Goal: Task Accomplishment & Management: Manage account settings

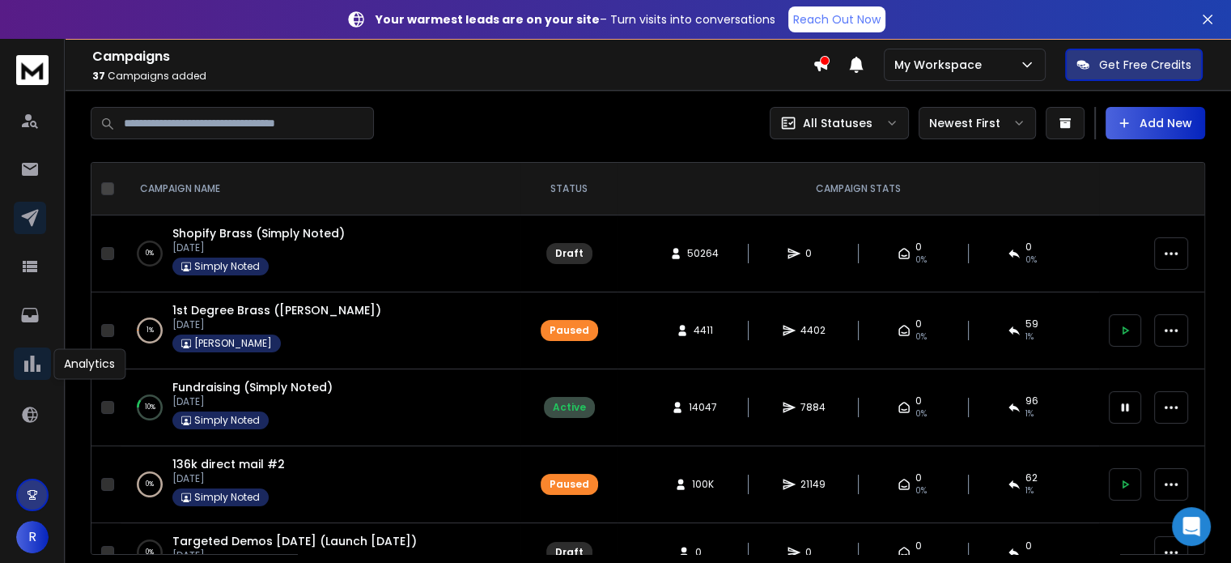
click at [36, 355] on icon at bounding box center [32, 363] width 24 height 24
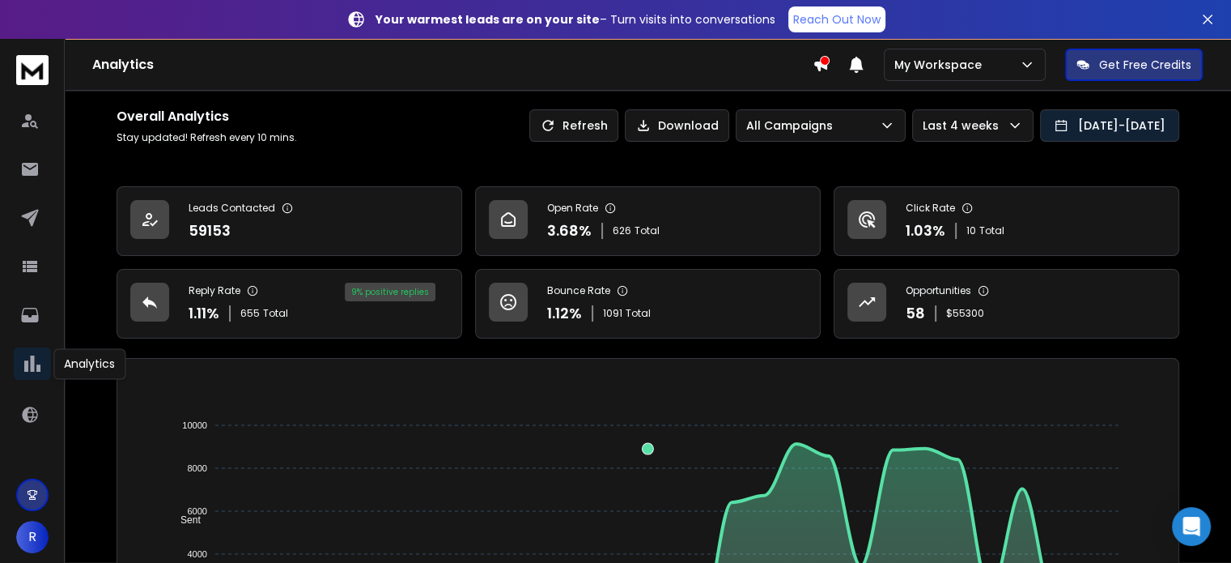
click at [1121, 110] on button "21 Jul 2025 - 18 Aug 2025" at bounding box center [1109, 125] width 139 height 32
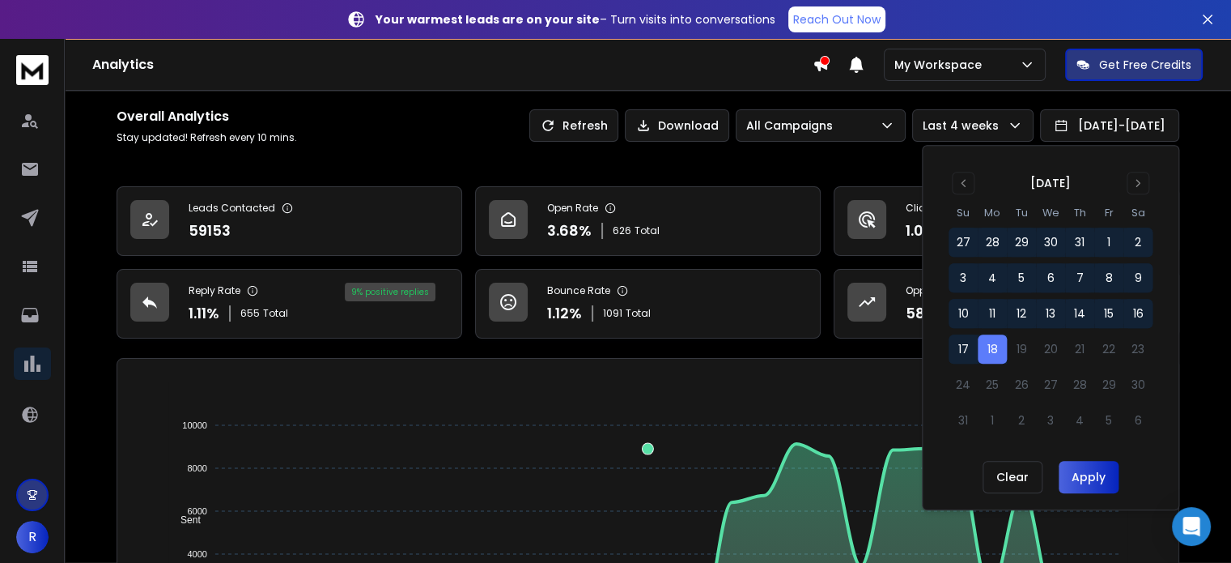
click at [989, 313] on button "11" at bounding box center [992, 313] width 29 height 29
click at [989, 314] on button "11" at bounding box center [992, 313] width 29 height 29
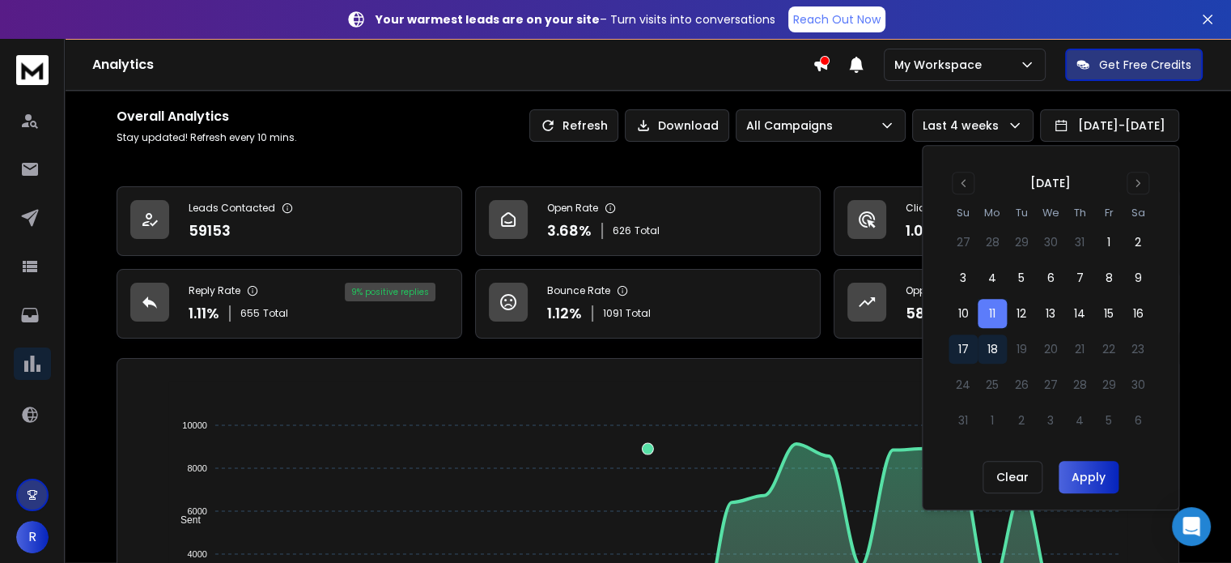
click at [952, 358] on button "17" at bounding box center [963, 348] width 29 height 29
click at [1087, 482] on button "Apply" at bounding box center [1089, 477] width 60 height 32
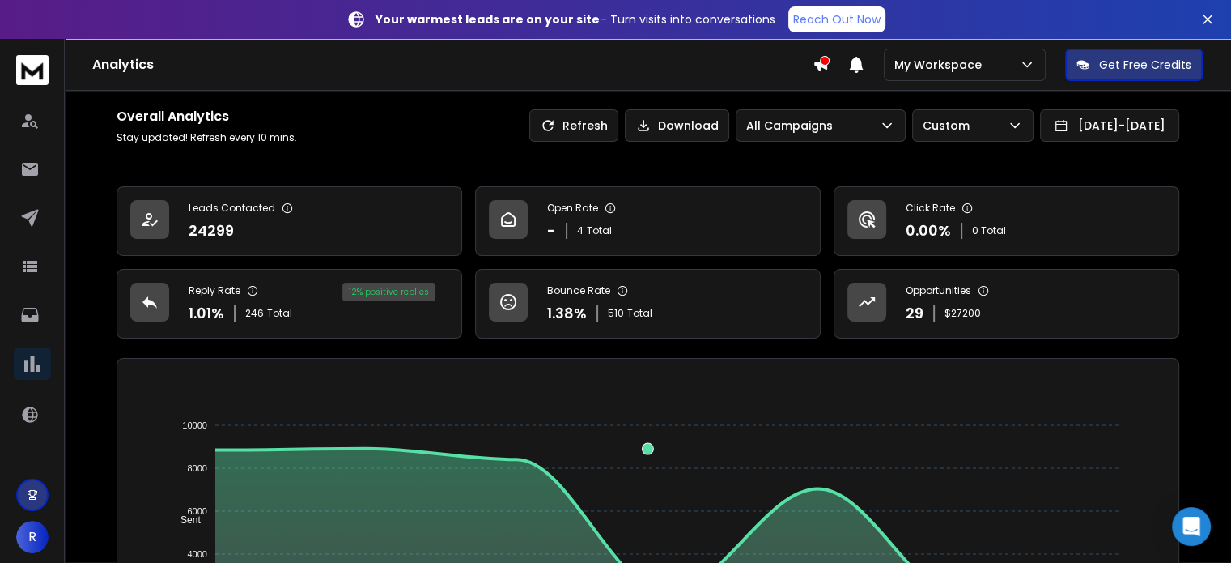
click at [33, 210] on icon at bounding box center [29, 217] width 19 height 19
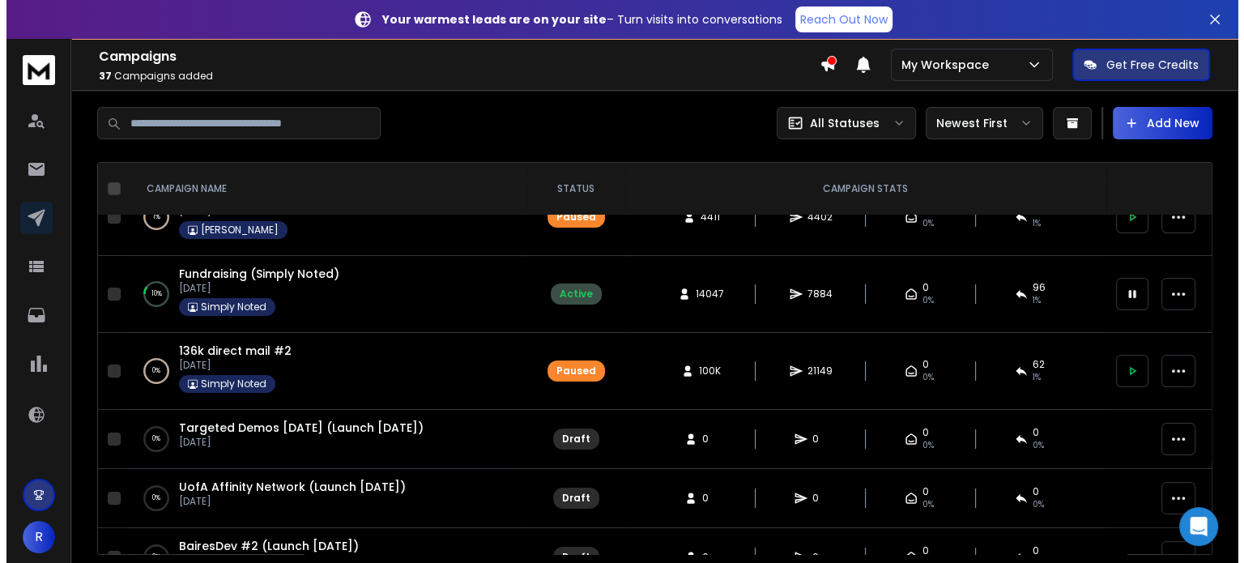
scroll to position [81, 0]
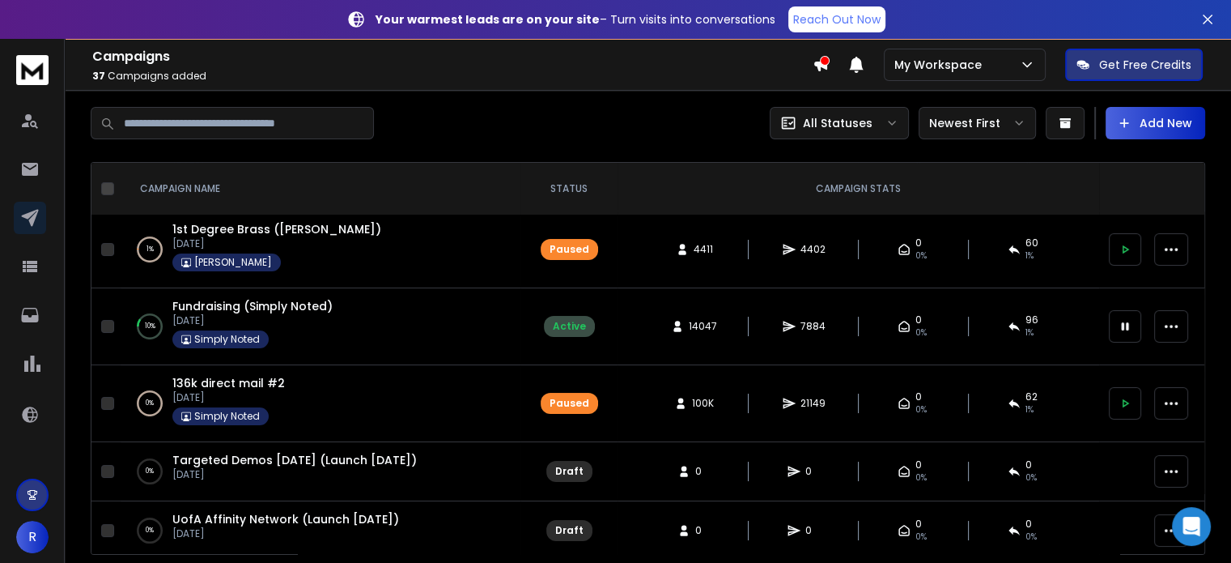
click at [298, 311] on span "Fundraising (Simply Noted)" at bounding box center [252, 306] width 160 height 16
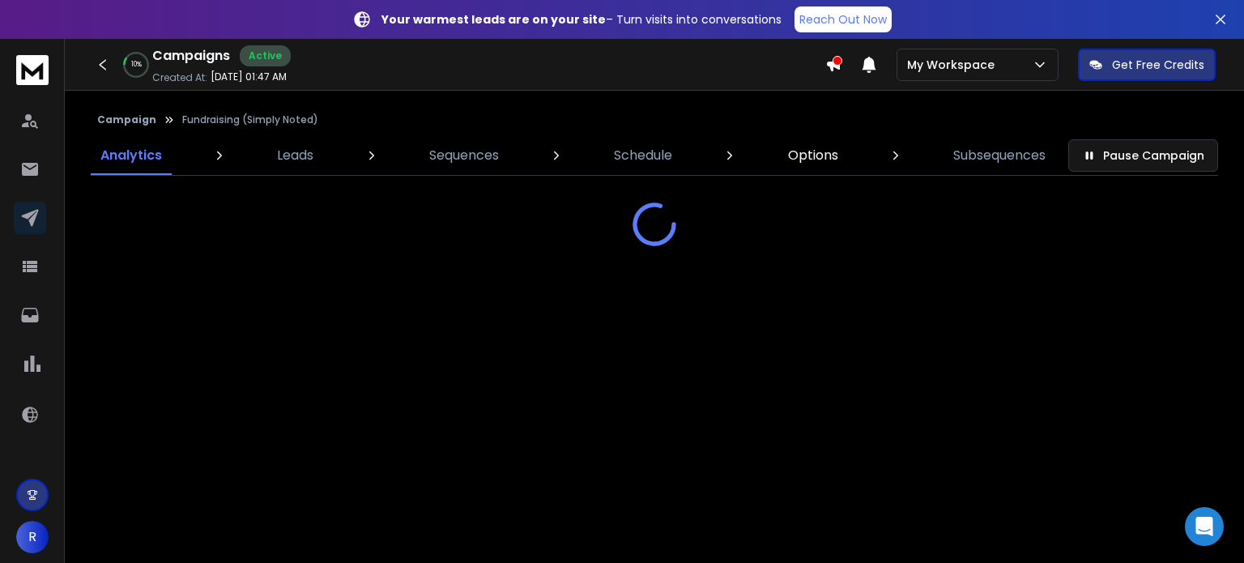
click at [830, 154] on p "Options" at bounding box center [813, 155] width 50 height 19
select select "**********"
select select "*"
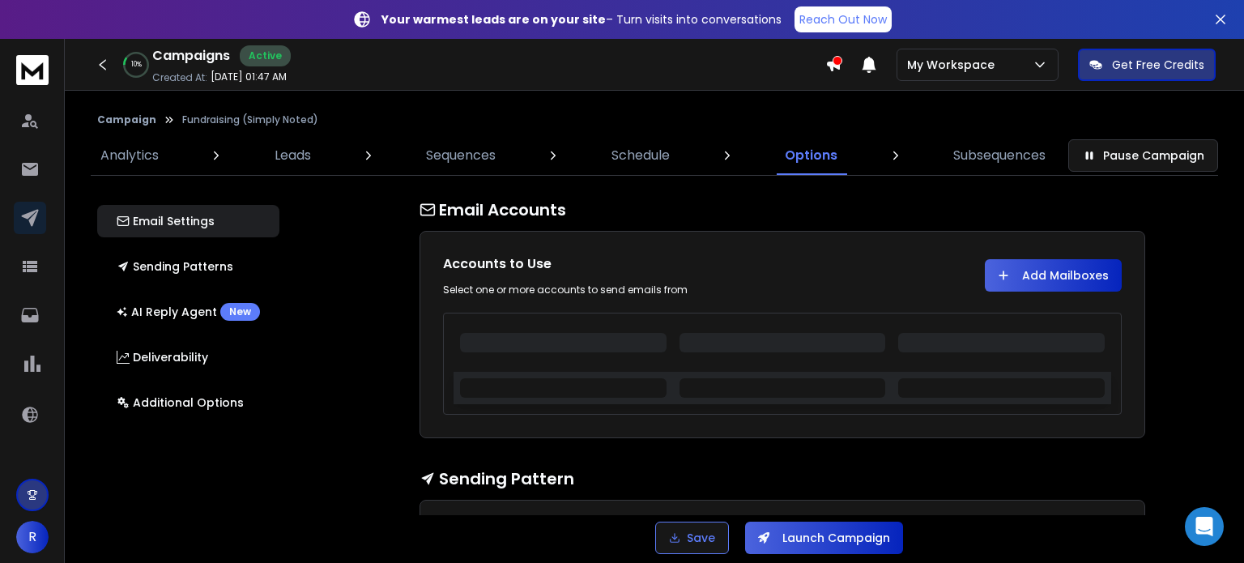
click at [1026, 268] on button "Add Mailboxes" at bounding box center [1053, 275] width 137 height 32
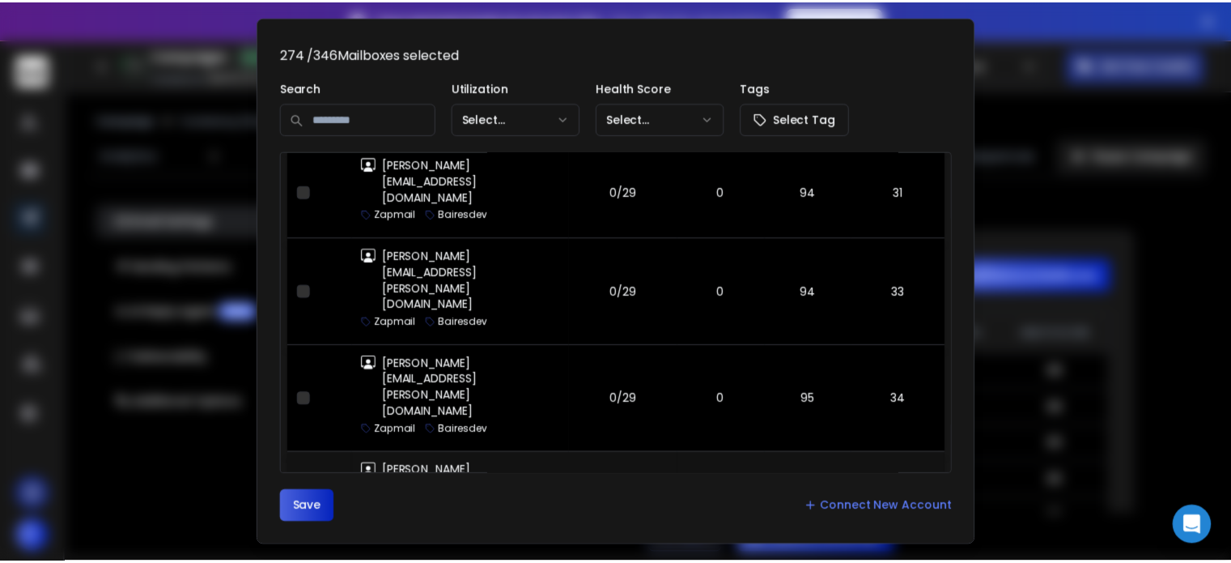
scroll to position [567, 0]
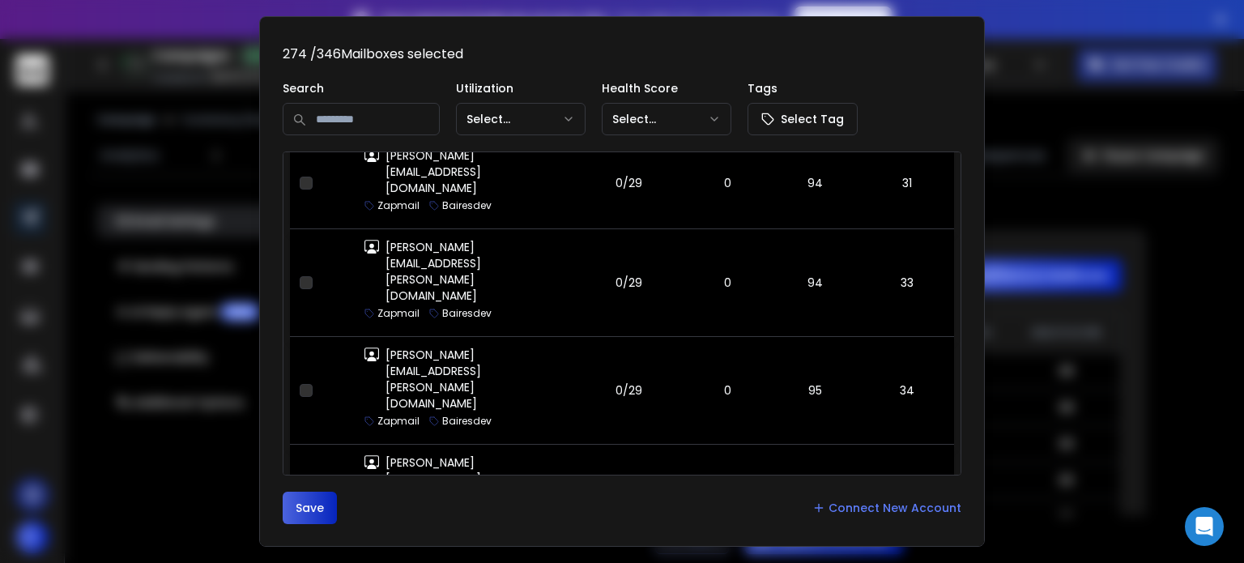
click at [997, 312] on div "Select Mailboxes 274 / 346 Mailboxes selected Search Utilization Select... Heal…" at bounding box center [622, 281] width 1244 height 563
click at [1095, 270] on div "Select Mailboxes 274 / 346 Mailboxes selected Search Utilization Select... Heal…" at bounding box center [622, 281] width 1244 height 563
click at [36, 123] on div "Select Mailboxes 274 / 346 Mailboxes selected Search Utilization Select... Heal…" at bounding box center [622, 281] width 1244 height 563
click at [74, 245] on div "Select Mailboxes 274 / 346 Mailboxes selected Search Utilization Select... Heal…" at bounding box center [622, 281] width 1244 height 563
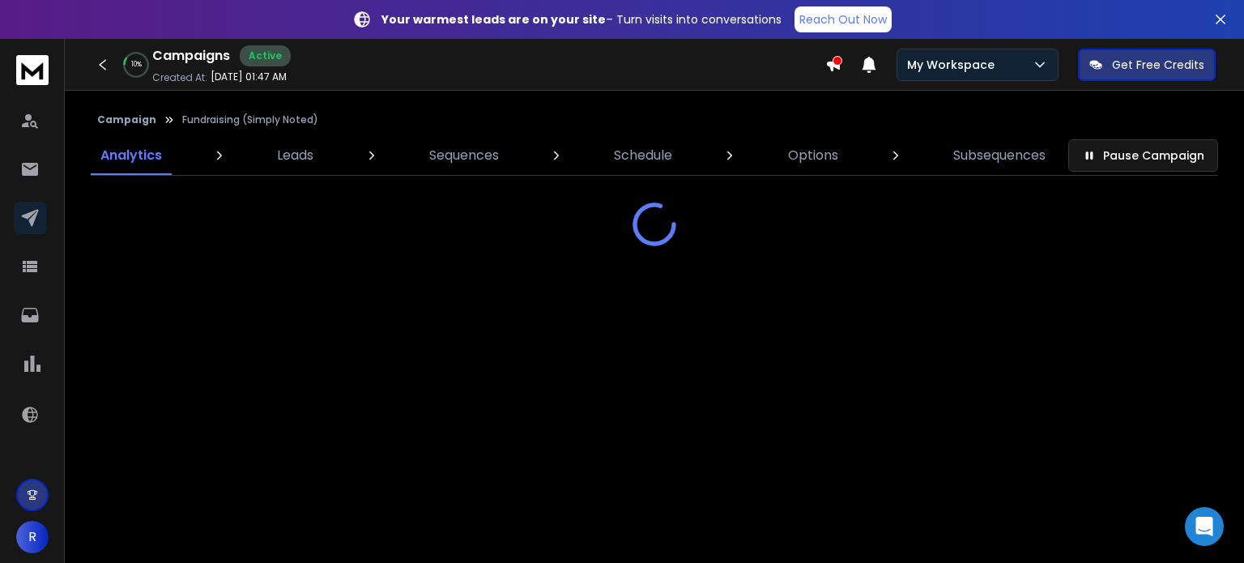
click at [985, 48] on div "10 % Campaigns Active Created At: Aug 13, 2025, 01:47 AM My Workspace Get Free …" at bounding box center [622, 65] width 1244 height 52
click at [986, 53] on button "My Workspace" at bounding box center [977, 65] width 162 height 32
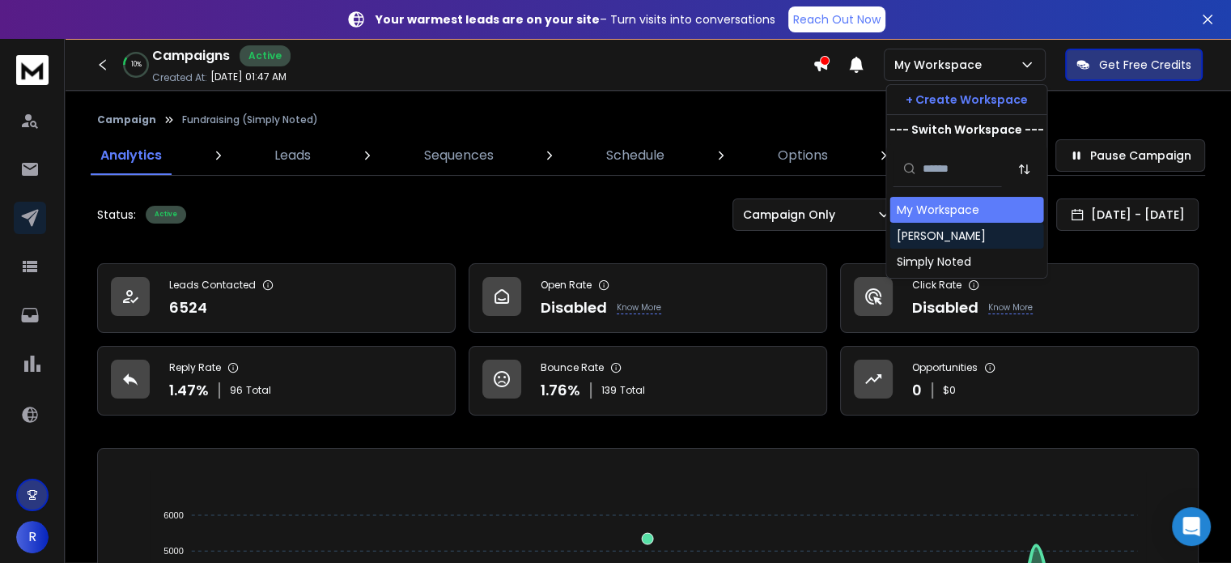
click at [943, 239] on div "[PERSON_NAME]" at bounding box center [967, 236] width 154 height 26
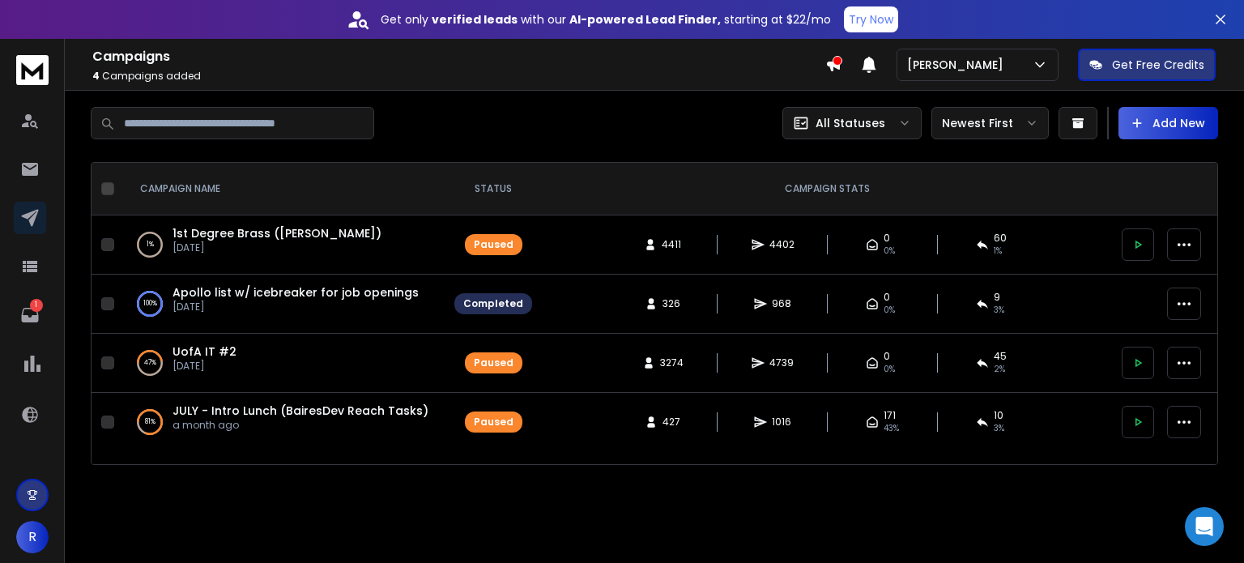
click at [10, 178] on div "1 R" at bounding box center [32, 304] width 65 height 530
click at [49, 157] on div at bounding box center [32, 172] width 37 height 39
click at [30, 179] on link at bounding box center [30, 169] width 32 height 32
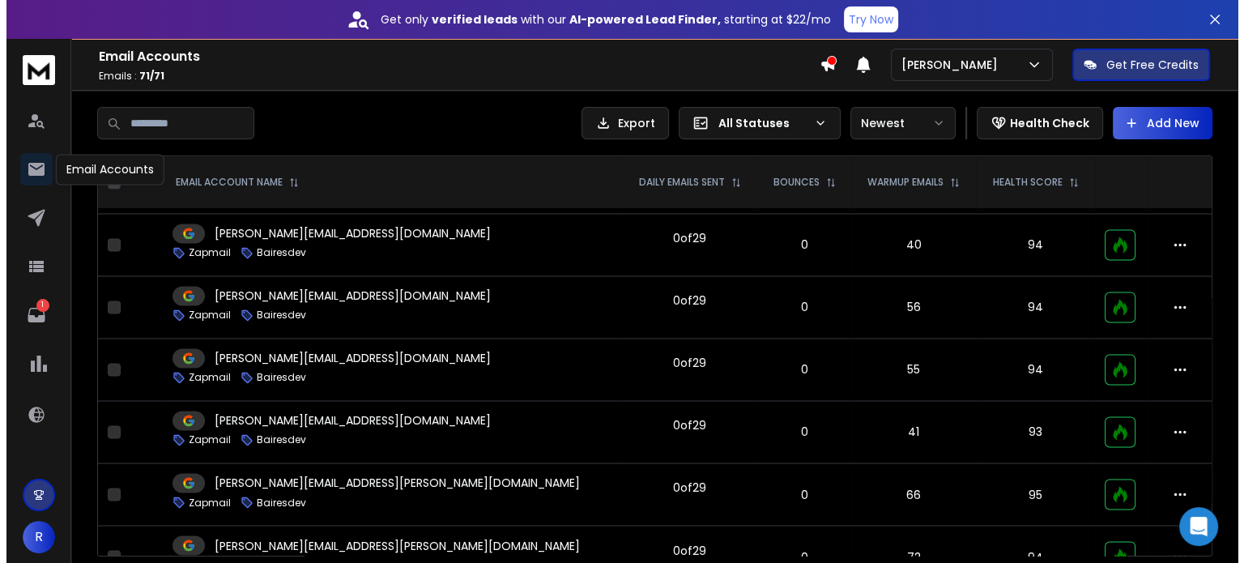
scroll to position [2541, 0]
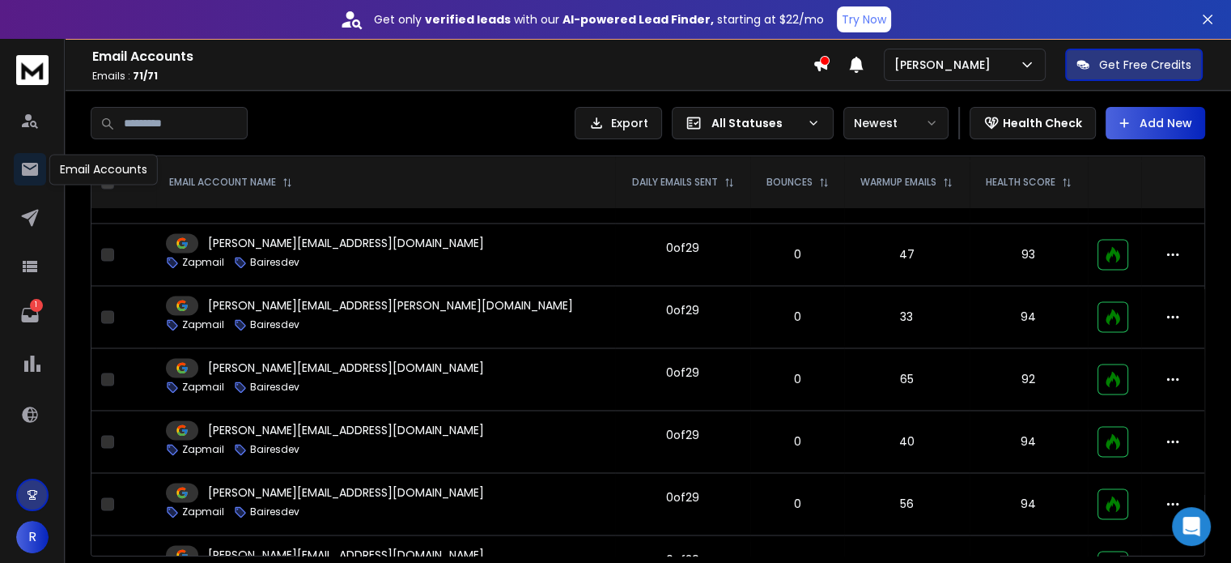
click at [535, 64] on h1 "Email Accounts" at bounding box center [452, 56] width 721 height 19
click at [44, 205] on link at bounding box center [30, 218] width 32 height 32
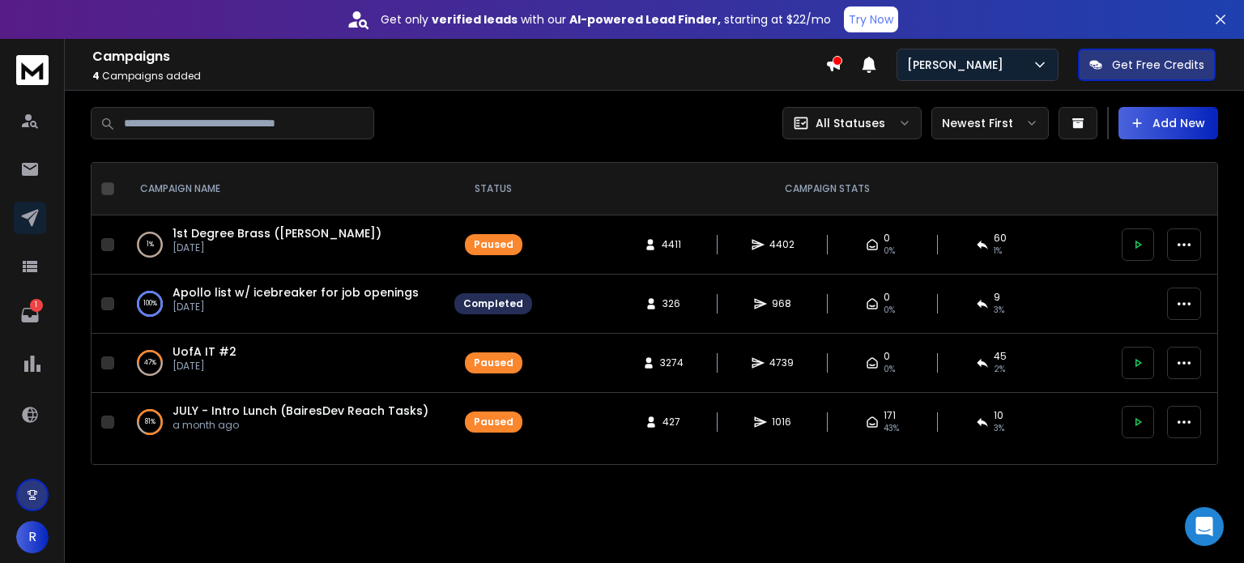
click at [1020, 61] on div "[PERSON_NAME]" at bounding box center [977, 65] width 141 height 16
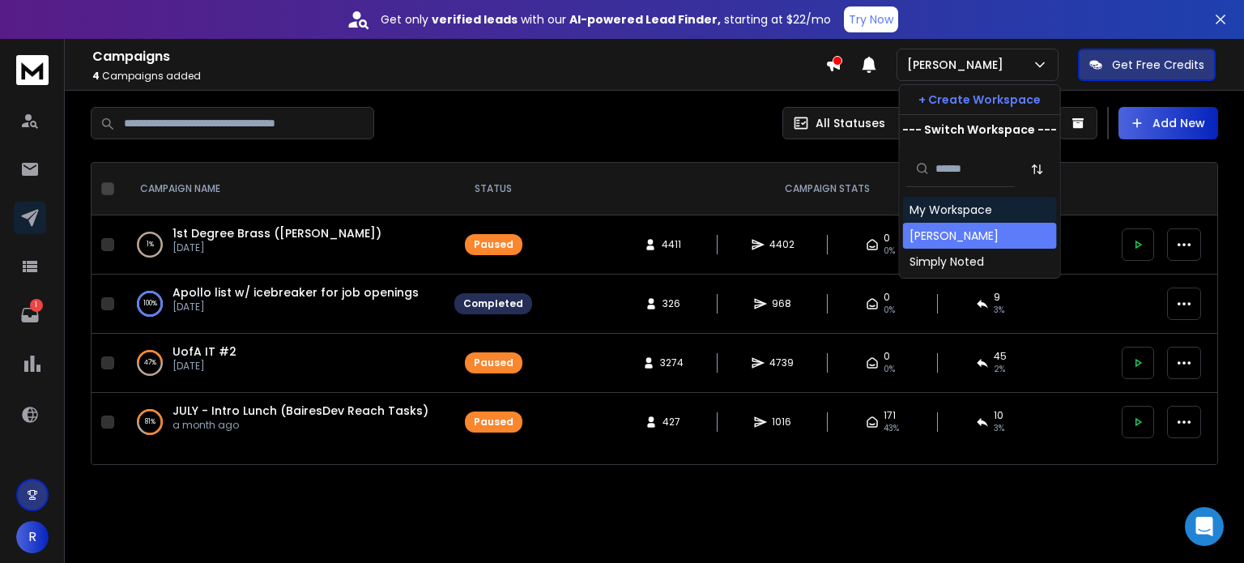
click at [942, 215] on div "My Workspace" at bounding box center [950, 210] width 83 height 16
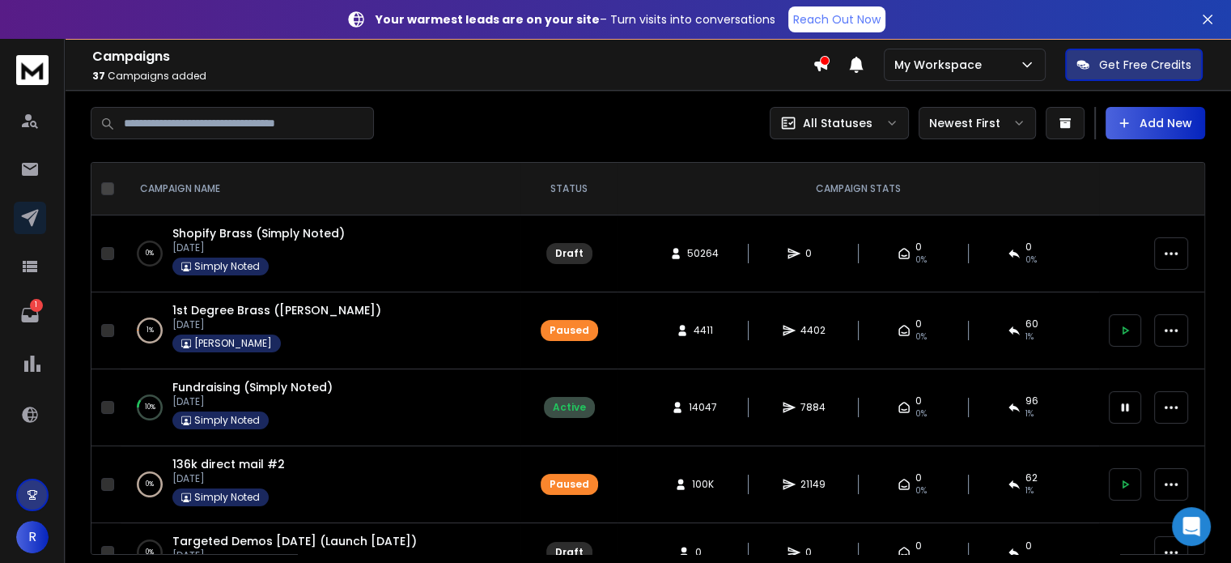
click at [1211, 147] on div "Campaigns 37 Campaigns Added All Statuses Newest First Add New CAMPAIGN NAME ST…" at bounding box center [648, 331] width 1167 height 480
click at [38, 529] on span "R" at bounding box center [32, 537] width 32 height 32
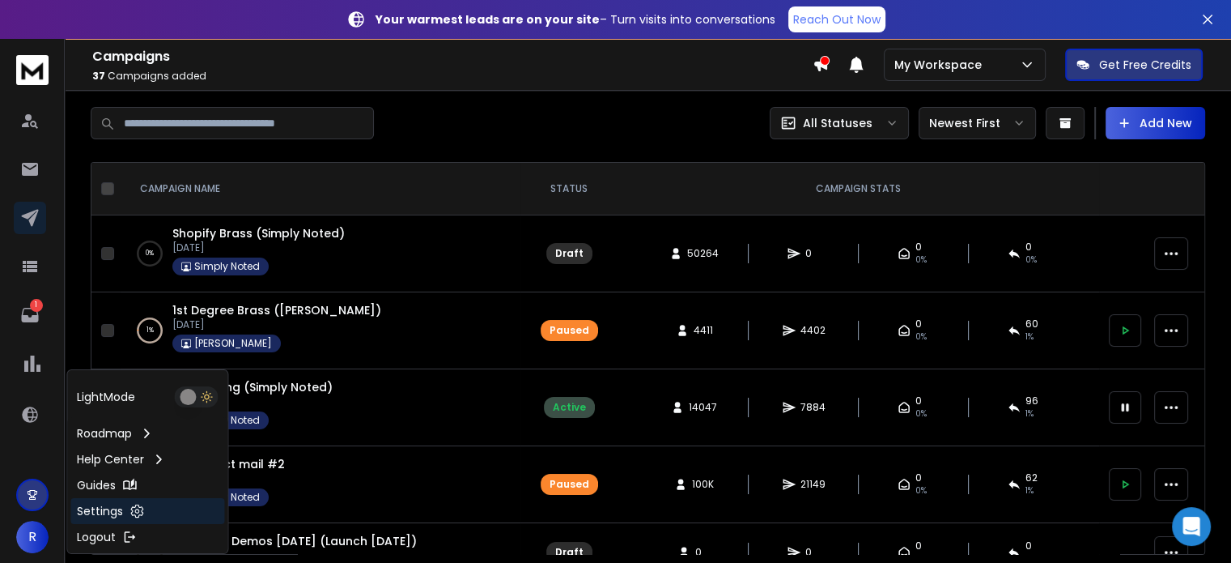
click at [104, 512] on p "Settings" at bounding box center [100, 511] width 46 height 16
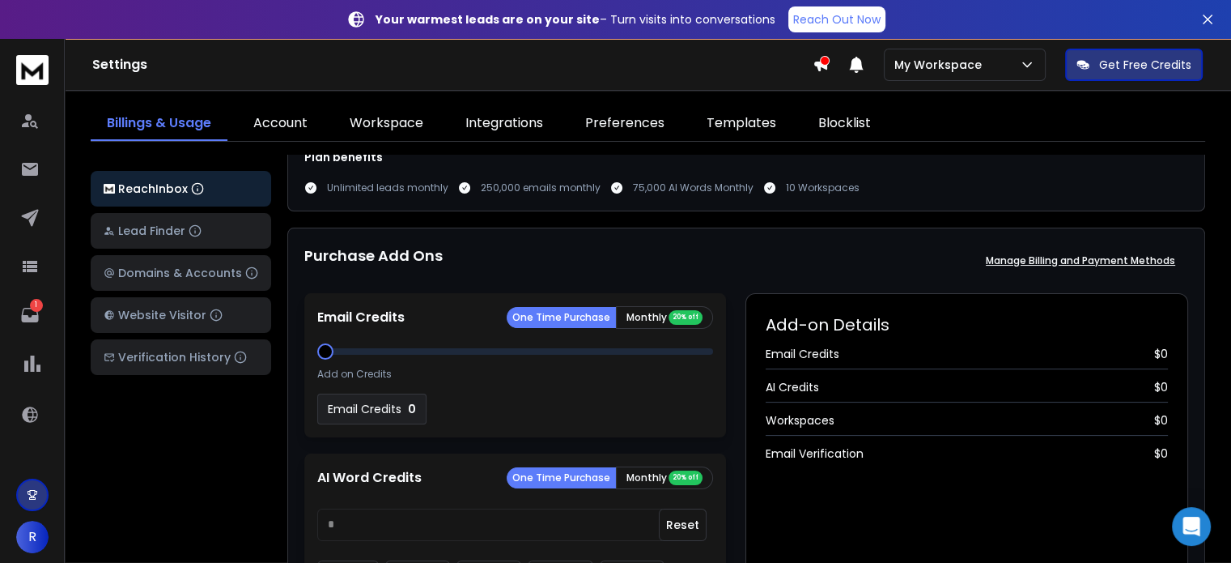
scroll to position [243, 0]
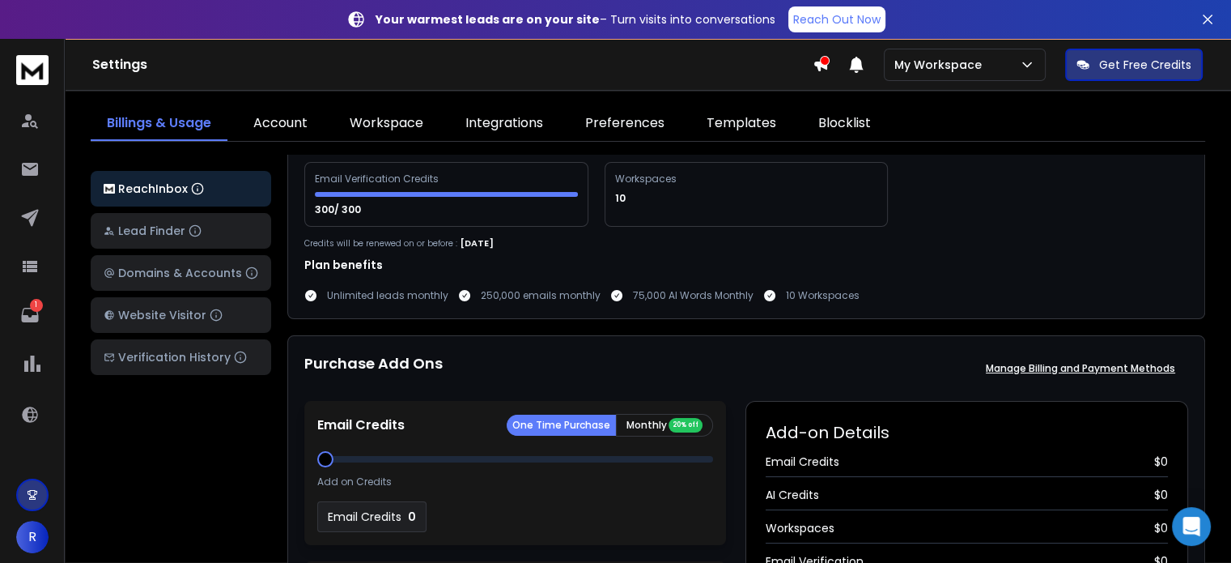
click at [369, 128] on link "Workspace" at bounding box center [387, 124] width 106 height 34
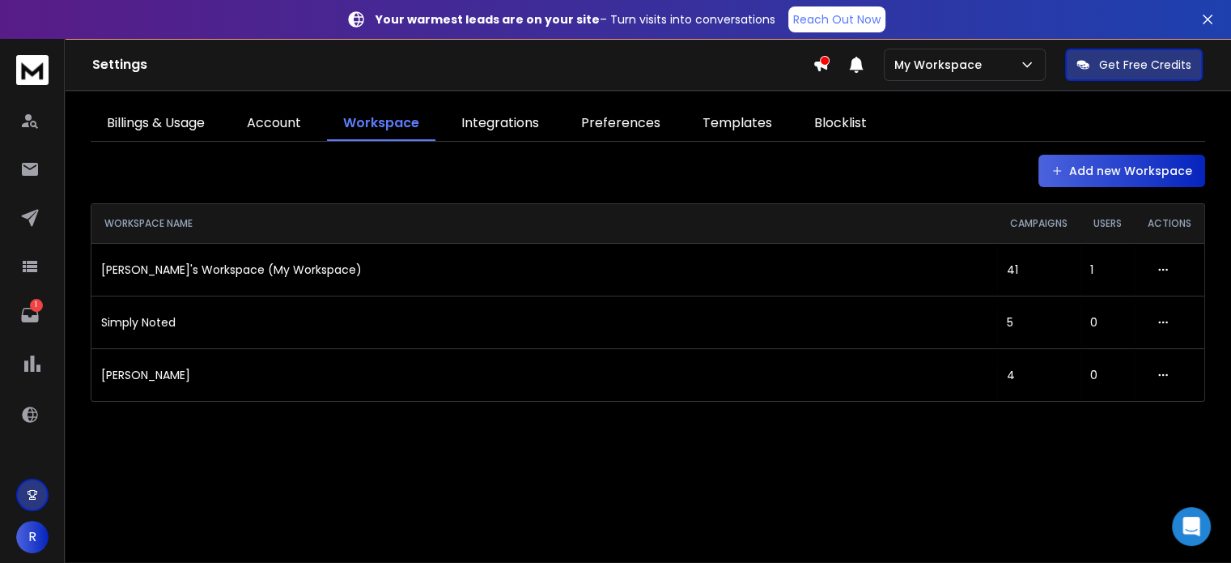
click at [156, 119] on link "Billings & Usage" at bounding box center [156, 124] width 130 height 34
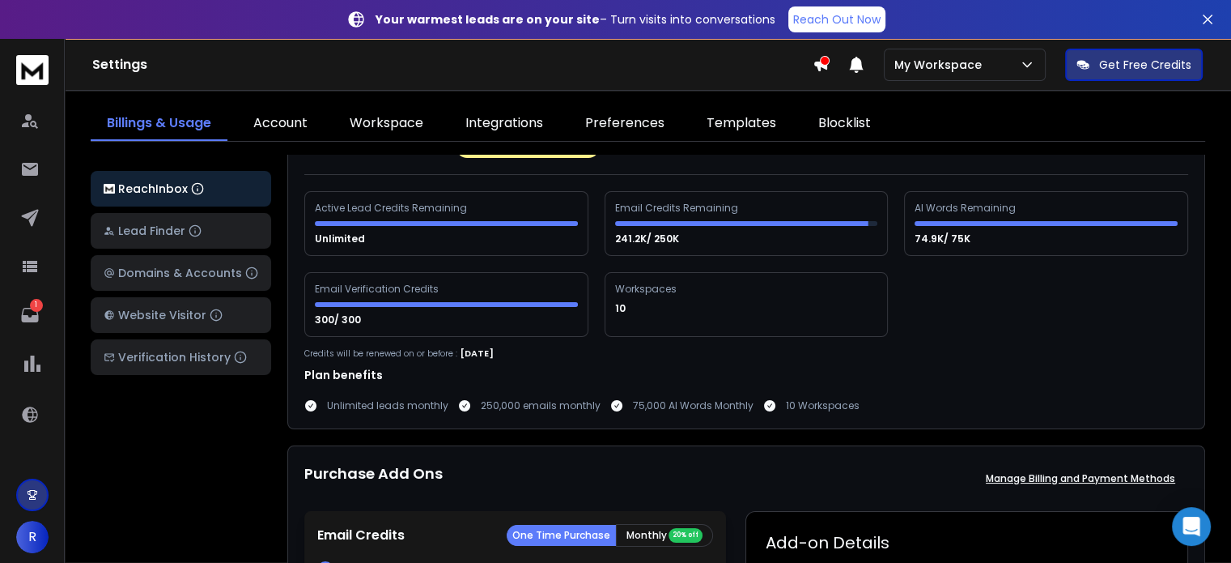
scroll to position [117, 0]
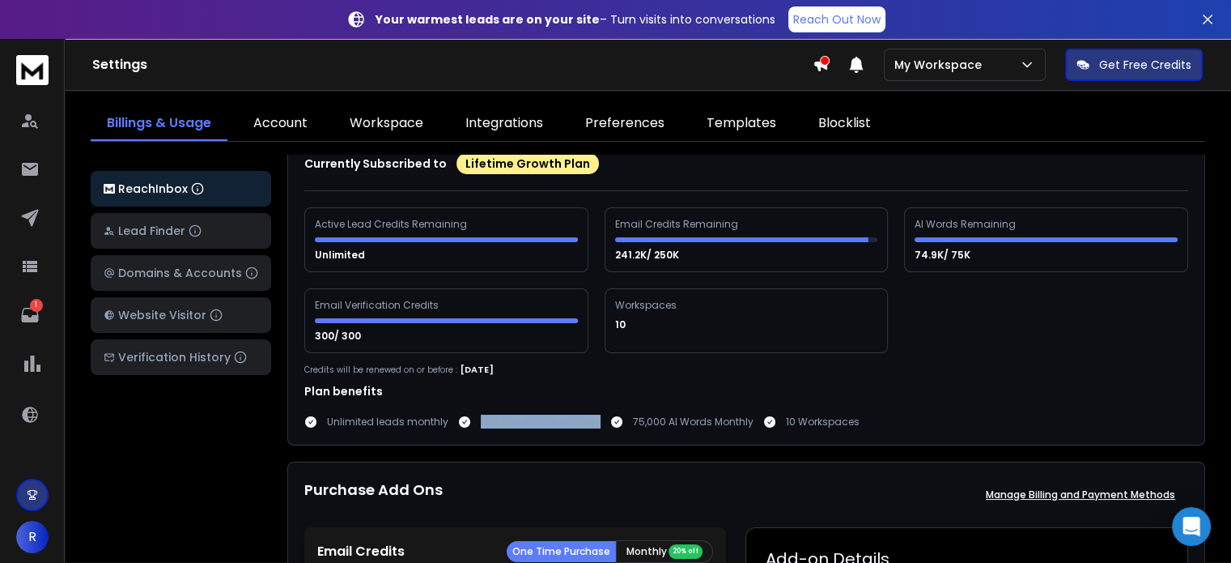
drag, startPoint x: 472, startPoint y: 417, endPoint x: 589, endPoint y: 421, distance: 117.5
click at [589, 421] on div "Unlimited leads monthly 250,000 emails monthly 75,000 AI Words Monthly 10 Works…" at bounding box center [746, 421] width 884 height 13
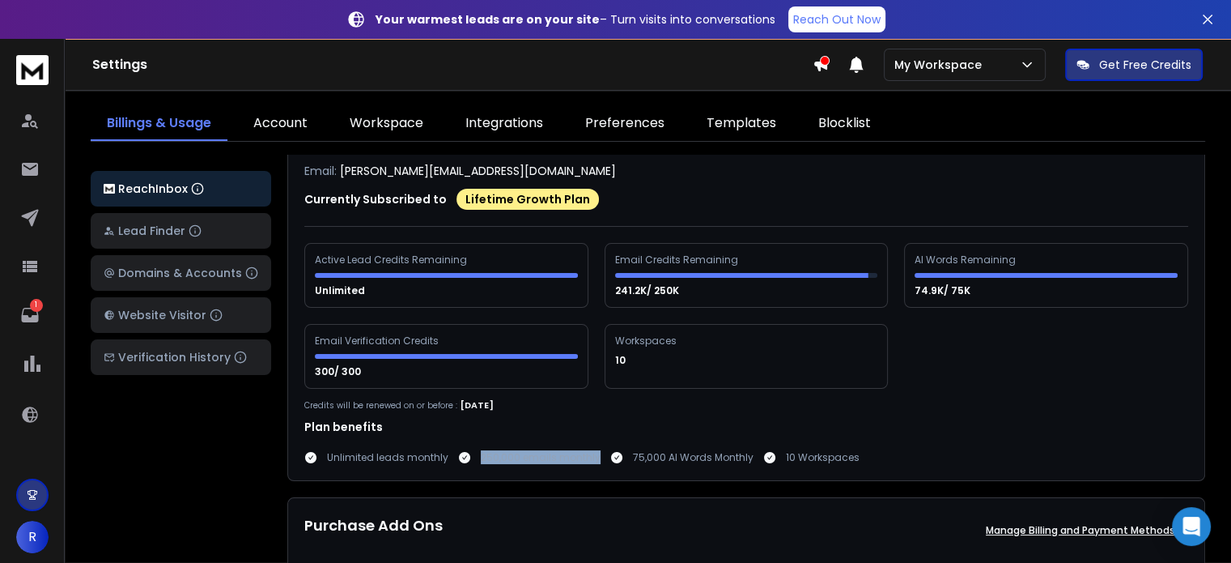
scroll to position [0, 0]
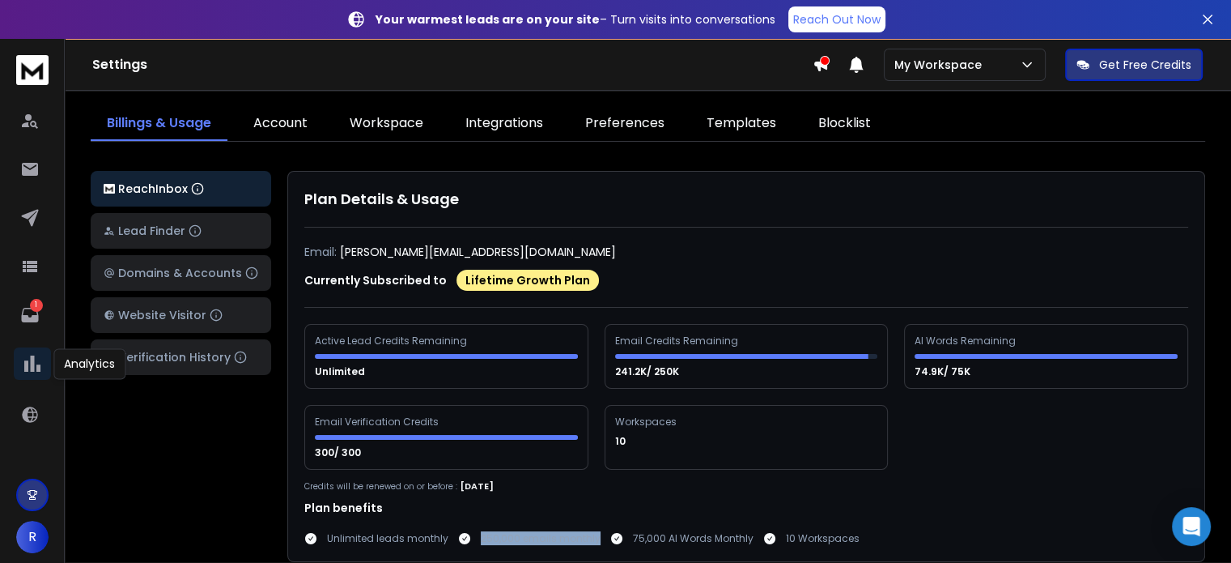
click at [32, 365] on icon at bounding box center [32, 363] width 16 height 16
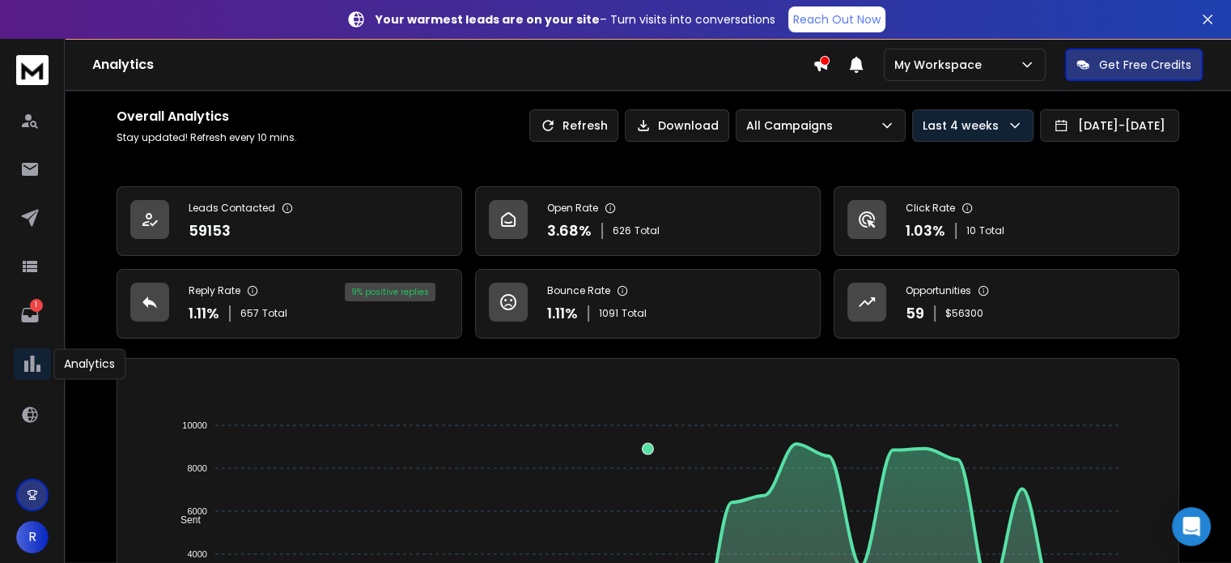
click at [928, 130] on p "Last 4 weeks" at bounding box center [964, 125] width 83 height 16
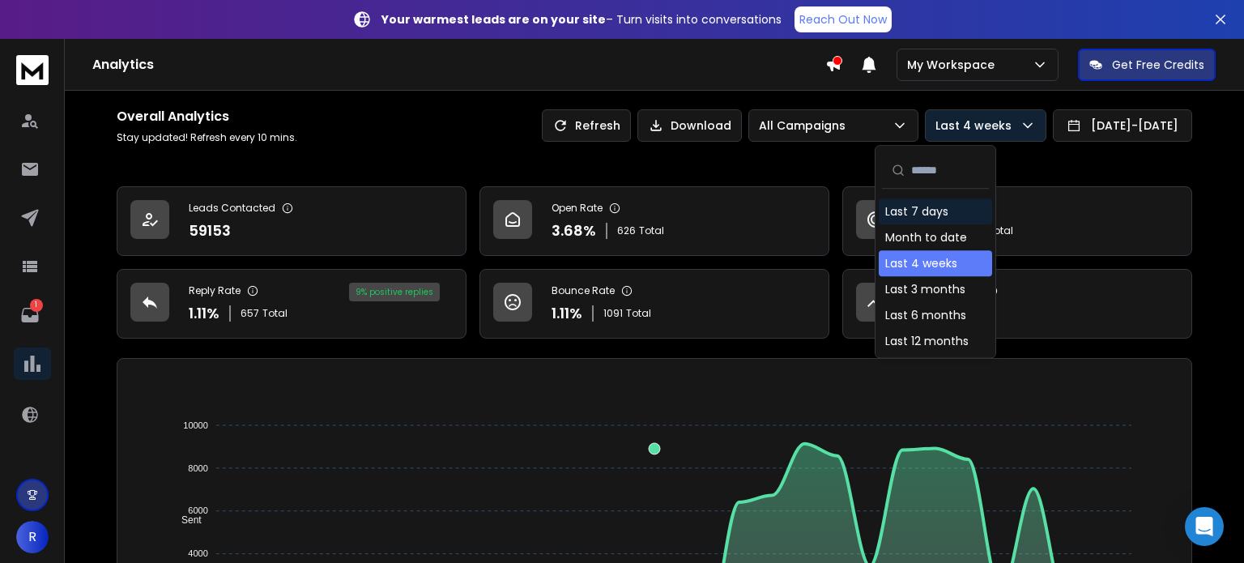
click at [935, 130] on p "Last 4 weeks" at bounding box center [976, 125] width 83 height 16
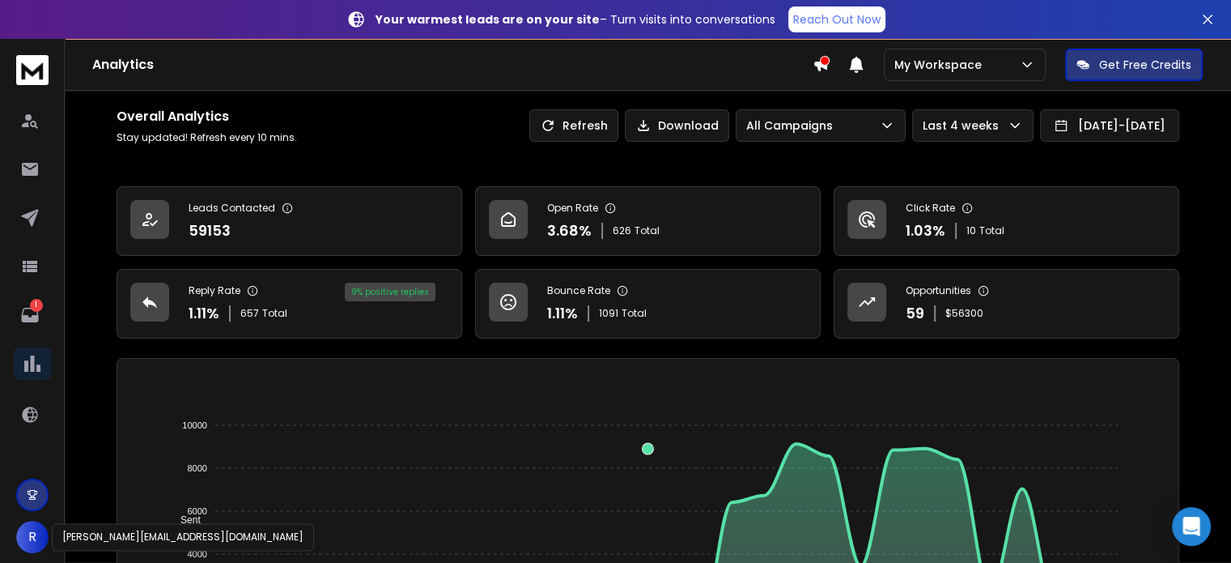
click at [23, 537] on span "R" at bounding box center [32, 537] width 32 height 32
